Goal: Ask a question

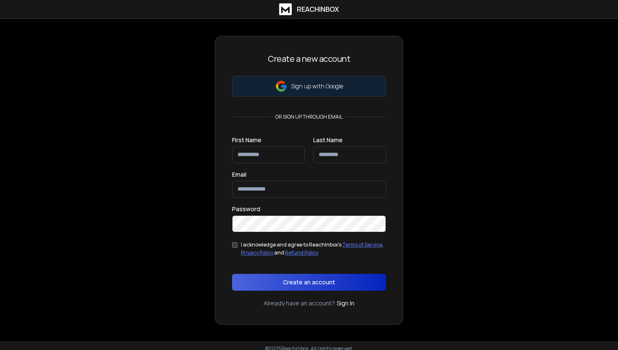
click at [315, 87] on p "Sign up with Google" at bounding box center [317, 86] width 52 height 8
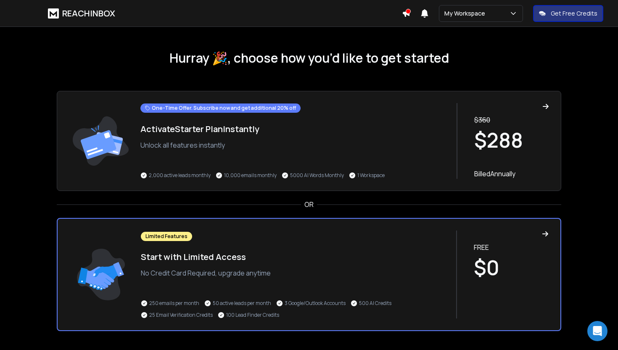
click at [550, 226] on div "Limited Features Start with Limited Access No Credit Card Required, upgrade any…" at bounding box center [309, 274] width 505 height 113
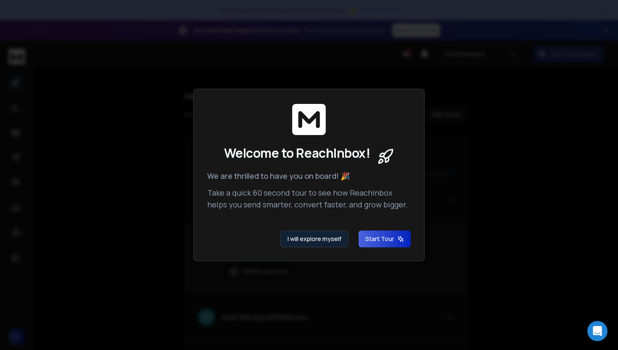
click at [315, 241] on button "I will explore myself" at bounding box center [314, 238] width 68 height 17
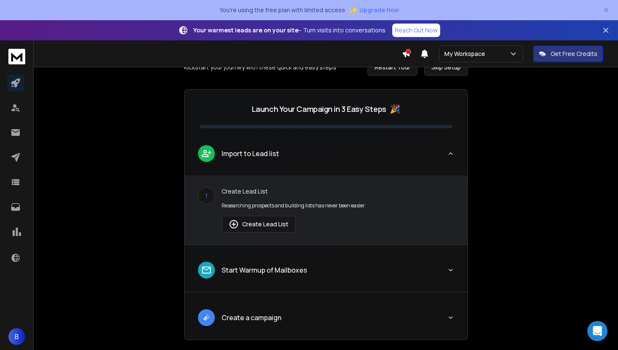
scroll to position [59, 0]
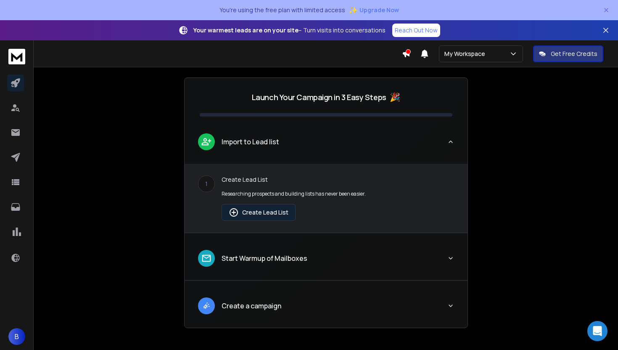
click at [252, 211] on button "Create Lead List" at bounding box center [259, 212] width 74 height 17
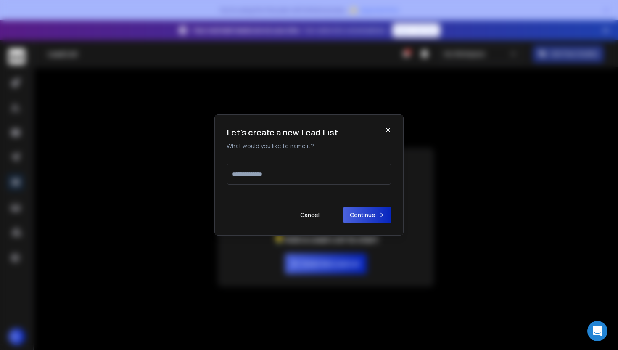
click at [277, 181] on input at bounding box center [309, 174] width 165 height 21
type input "******"
click at [361, 211] on button "Continue" at bounding box center [367, 214] width 48 height 17
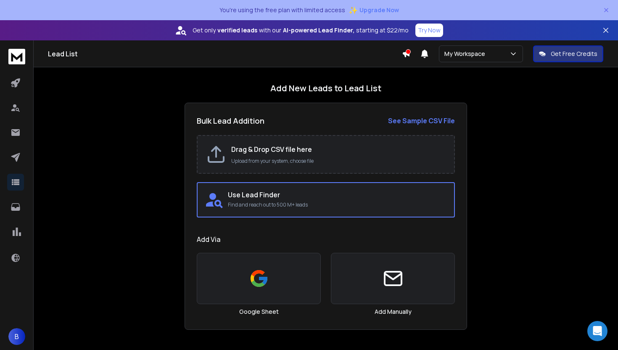
click at [248, 195] on h2 "Use Lead Finder" at bounding box center [337, 195] width 219 height 10
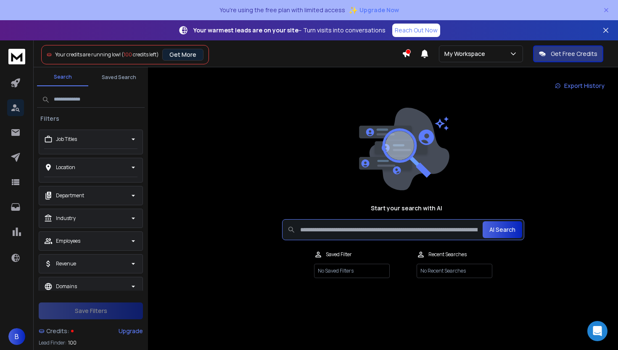
click at [181, 54] on button "Get More" at bounding box center [182, 55] width 41 height 12
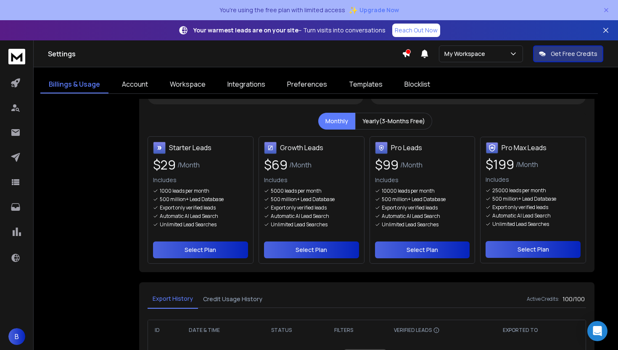
scroll to position [184, 0]
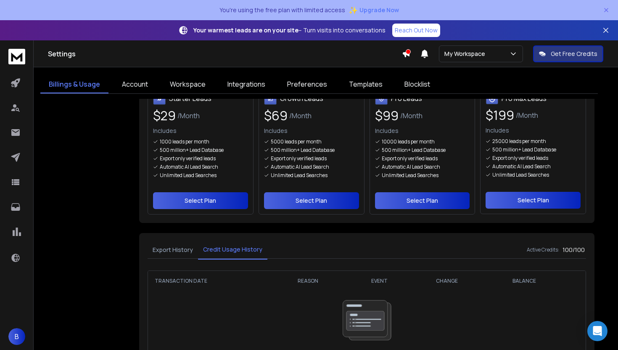
click at [230, 253] on button "Credit Usage History" at bounding box center [232, 249] width 69 height 19
click at [165, 251] on button "Export History" at bounding box center [173, 249] width 50 height 18
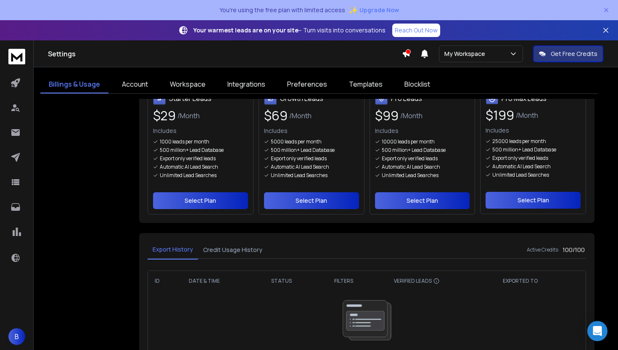
click at [130, 85] on link "Account" at bounding box center [135, 85] width 43 height 18
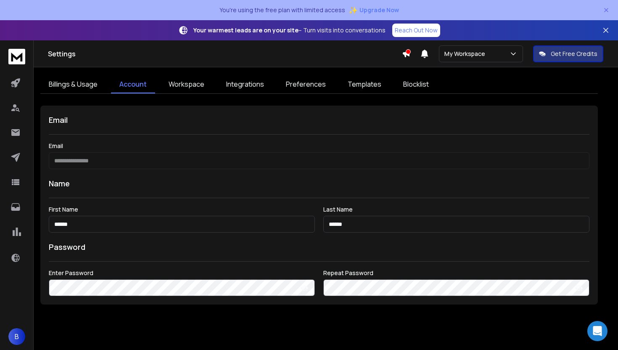
click at [180, 86] on link "Workspace" at bounding box center [186, 85] width 53 height 18
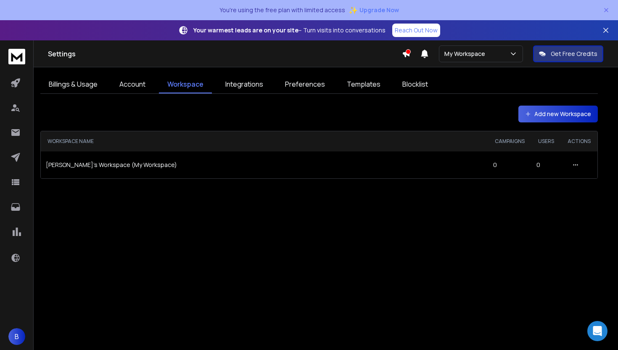
click at [248, 88] on link "Integrations" at bounding box center [244, 85] width 55 height 18
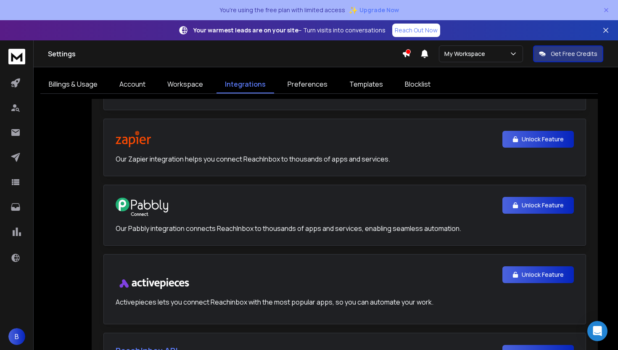
scroll to position [140, 0]
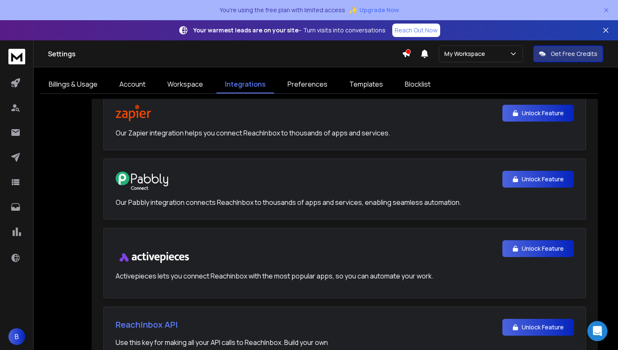
click at [303, 82] on link "Preferences" at bounding box center [307, 85] width 57 height 18
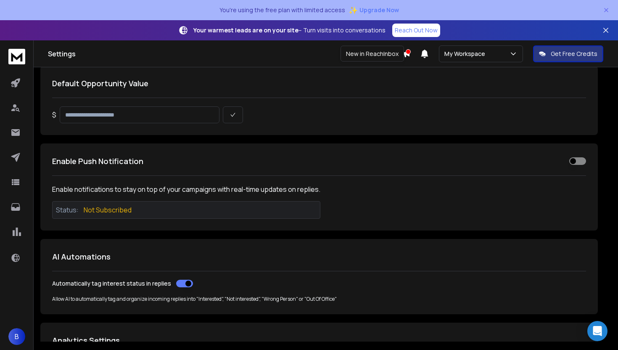
click at [410, 51] on div at bounding box center [408, 51] width 5 height 5
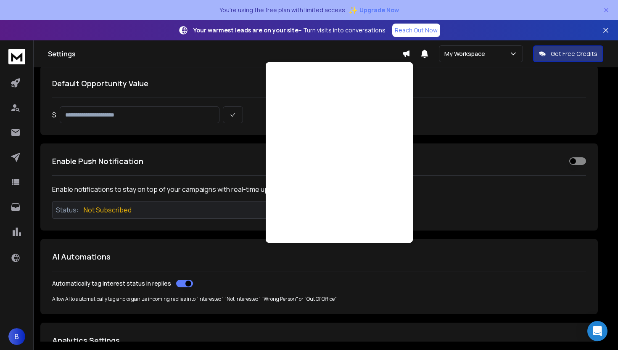
click at [560, 58] on p "Get Free Credits" at bounding box center [574, 54] width 47 height 8
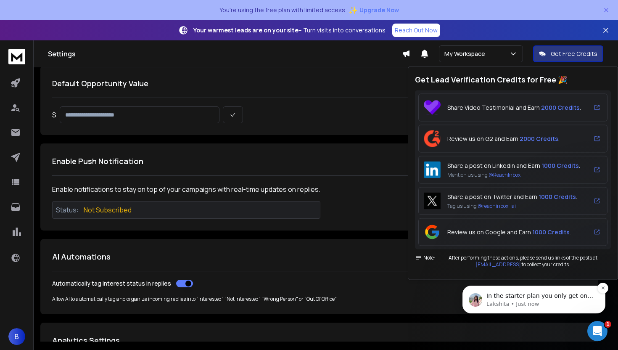
click at [559, 297] on p "In the starter plan you only get one workspace. Could you please clarify what y…" at bounding box center [540, 296] width 108 height 8
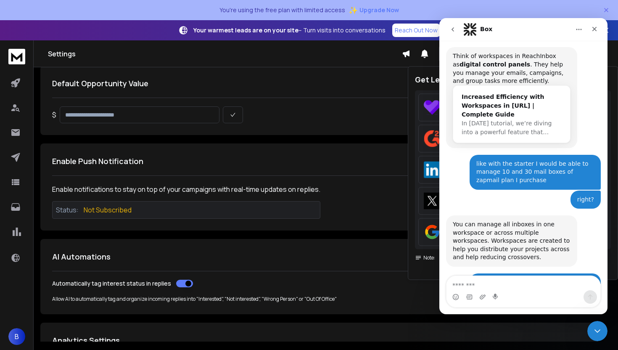
scroll to position [1328, 0]
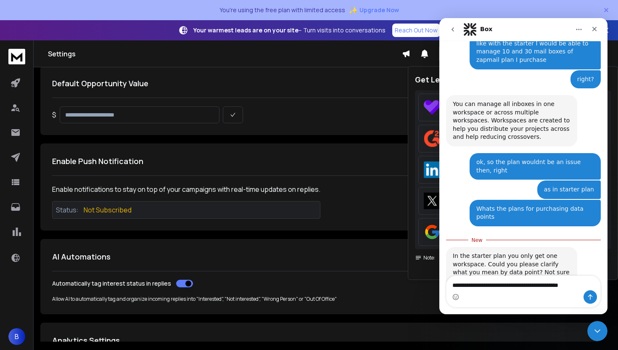
type textarea "**********"
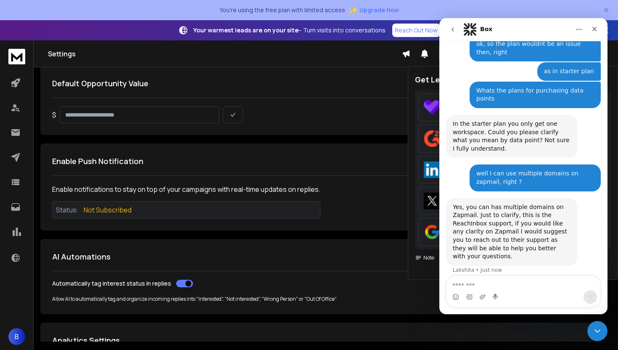
scroll to position [1414, 0]
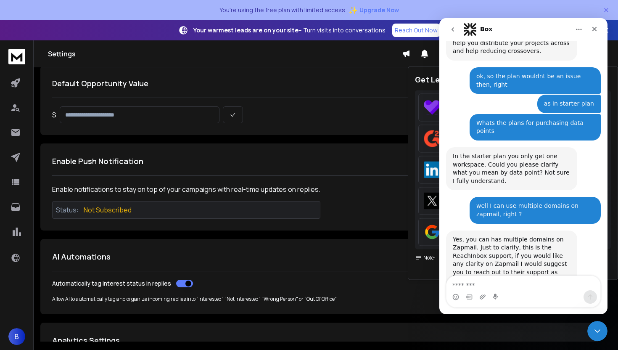
click at [499, 277] on textarea "Message…" at bounding box center [524, 283] width 154 height 14
type textarea "*****"
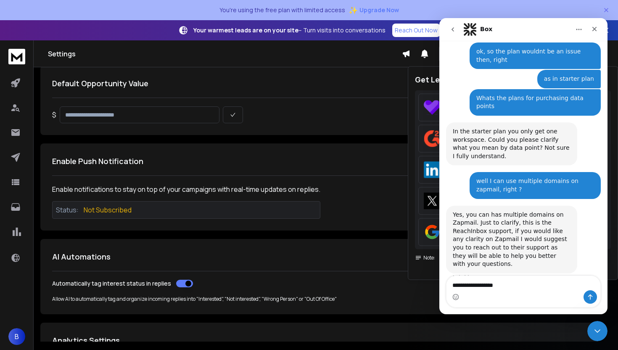
type textarea "**********"
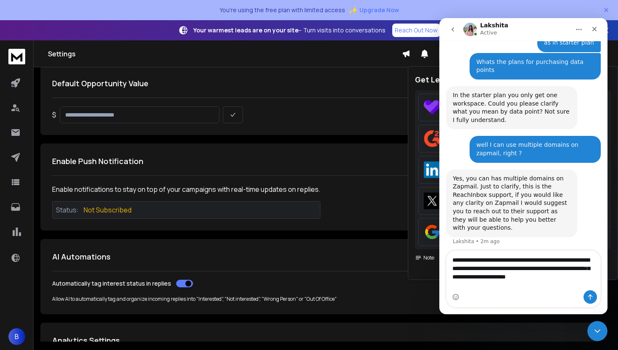
scroll to position [1483, 0]
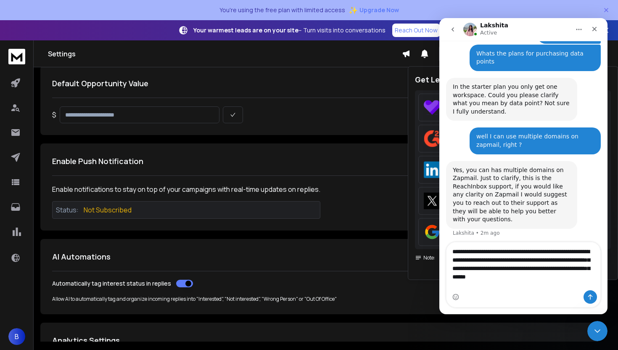
type textarea "**********"
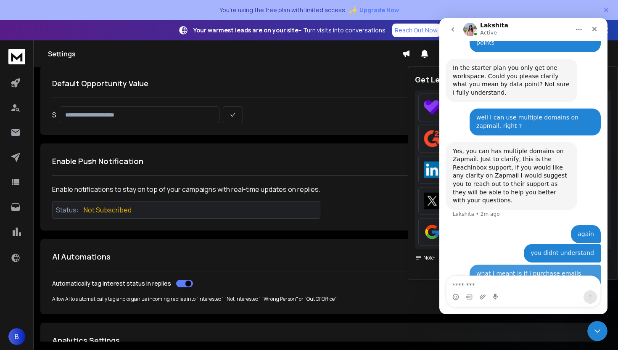
scroll to position [1510, 0]
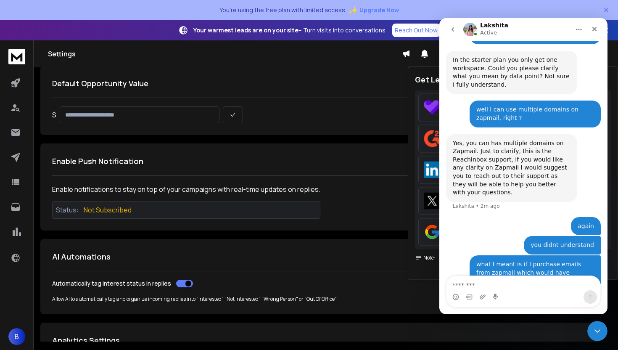
click at [357, 49] on h1 "Settings" at bounding box center [225, 54] width 354 height 10
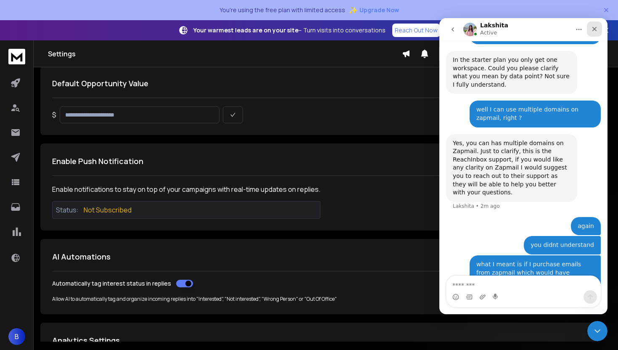
click at [595, 29] on icon "Close" at bounding box center [594, 29] width 7 height 7
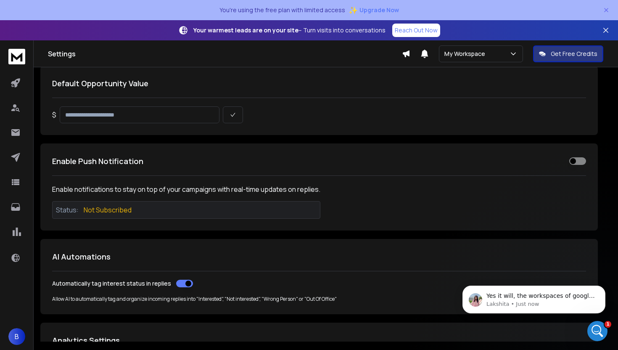
scroll to position [1559, 0]
click at [543, 298] on p "Yes it will, the workspaces of google accounts are different of ReachInbox work…" at bounding box center [540, 296] width 108 height 8
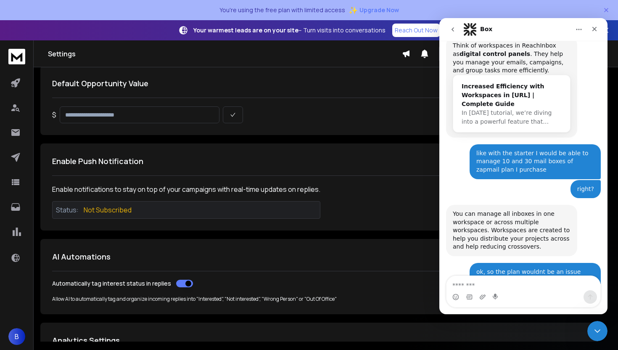
scroll to position [1573, 0]
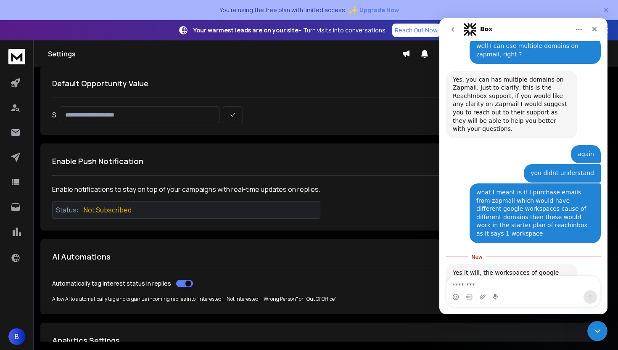
click at [484, 283] on textarea "Message…" at bounding box center [524, 283] width 154 height 14
type textarea "******"
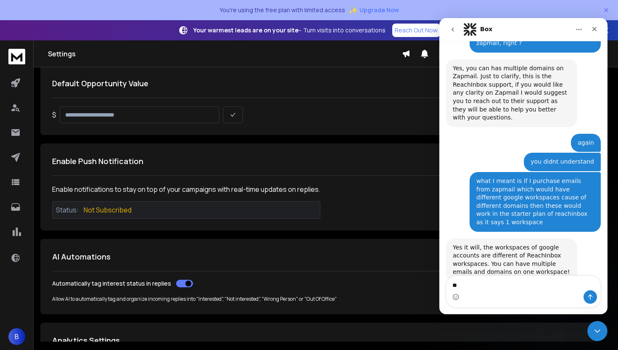
type textarea "*"
type textarea "******"
